Goal: Communication & Community: Answer question/provide support

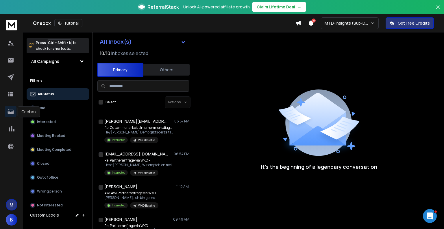
click at [58, 94] on button "All Status" at bounding box center [58, 94] width 62 height 12
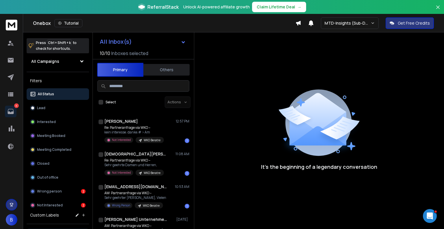
click at [167, 132] on div "Re: Partneranfrage via WKO – kein interesse. danke.# > Am Not Interested WKO Be…" at bounding box center [146, 134] width 85 height 18
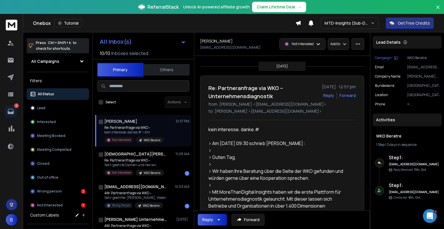
click at [162, 166] on p "Sehr geehrte Damen und Herren," at bounding box center [134, 164] width 60 height 5
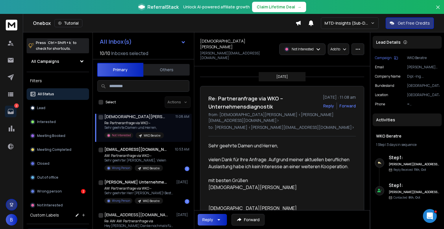
scroll to position [38, 0]
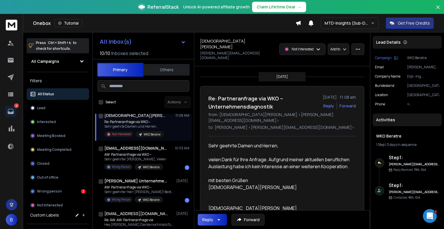
click at [168, 157] on div "AW: Partneranfrage via WKO – Sehr geehrter [PERSON_NAME], Vielen Wrong Person W…" at bounding box center [146, 161] width 85 height 18
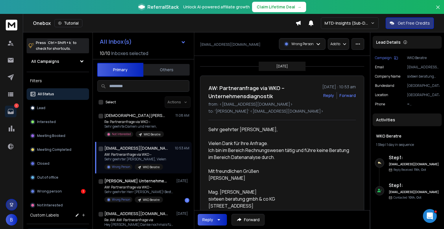
copy div "Zillich"
click at [327, 95] on button "Reply" at bounding box center [328, 96] width 11 height 6
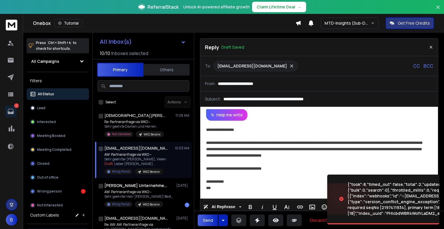
click at [205, 220] on button "Send" at bounding box center [208, 220] width 20 height 12
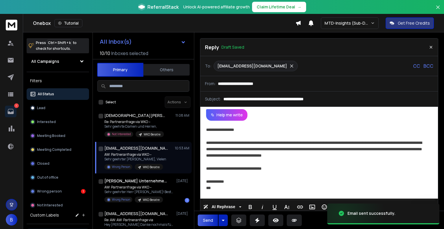
click at [163, 184] on div "[PERSON_NAME] Unternehmensberatung [DATE] AW: Partneranfrage via WKO – Sehr gee…" at bounding box center [146, 190] width 85 height 25
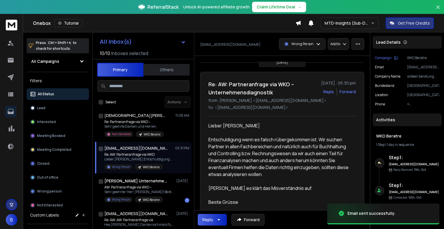
scroll to position [8, 0]
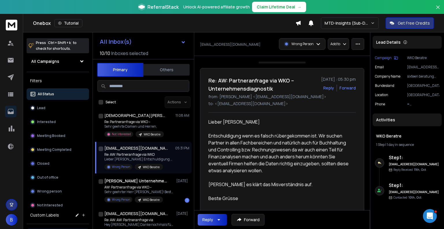
click at [157, 186] on p "AW: Partneranfrage via WKO –" at bounding box center [138, 187] width 69 height 5
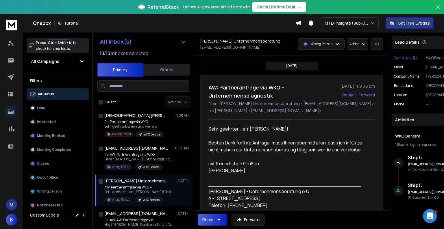
scroll to position [0, 0]
click at [202, 221] on button "Reply" at bounding box center [212, 220] width 29 height 12
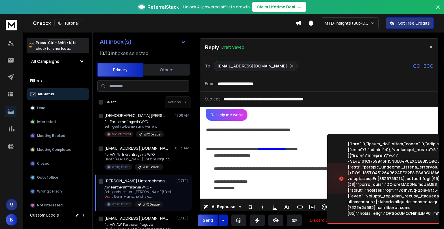
click at [208, 221] on button "Send" at bounding box center [208, 220] width 20 height 12
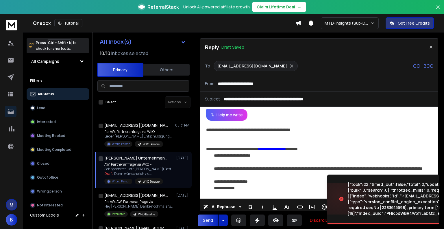
scroll to position [62, 0]
click at [208, 221] on button "Send" at bounding box center [208, 220] width 20 height 12
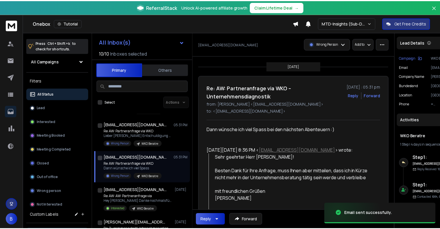
scroll to position [0, 0]
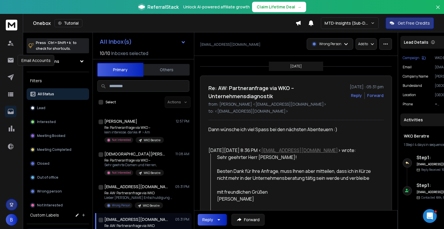
click at [12, 60] on icon at bounding box center [10, 60] width 7 height 7
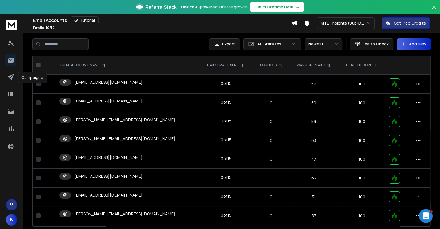
click at [11, 78] on icon at bounding box center [11, 77] width 6 height 6
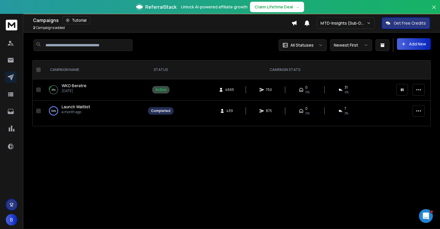
click at [106, 88] on div "16 % WKO Beratre [DATE]" at bounding box center [94, 90] width 90 height 14
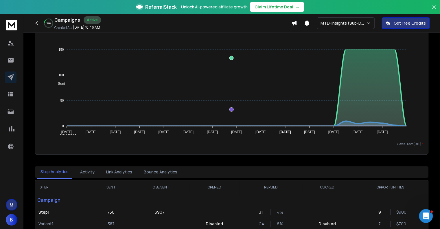
scroll to position [157, 0]
